Goal: Task Accomplishment & Management: Manage account settings

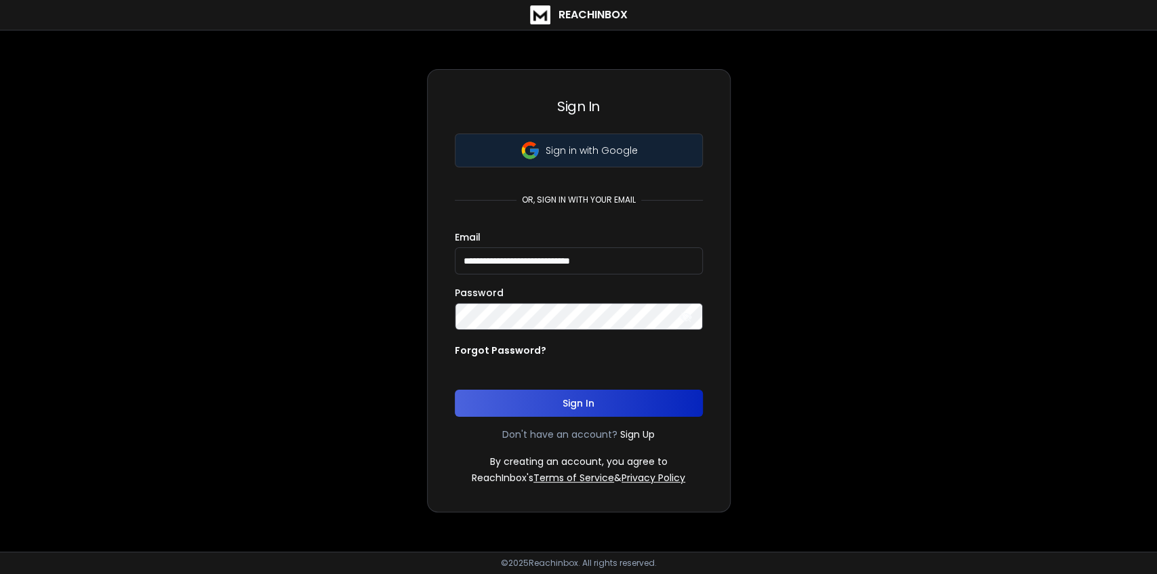
click at [578, 159] on button "Sign in with Google" at bounding box center [579, 151] width 248 height 34
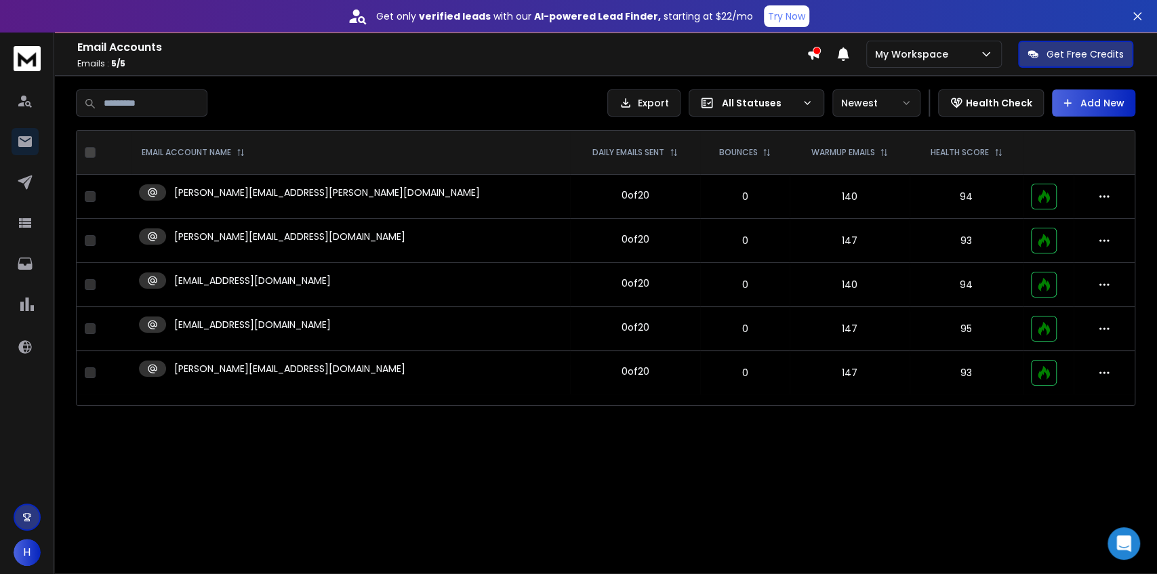
click at [408, 190] on div "[PERSON_NAME][EMAIL_ADDRESS][PERSON_NAME][DOMAIN_NAME]" at bounding box center [350, 192] width 423 height 16
